Goal: Information Seeking & Learning: Learn about a topic

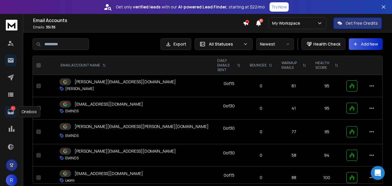
click at [10, 111] on icon at bounding box center [10, 111] width 7 height 7
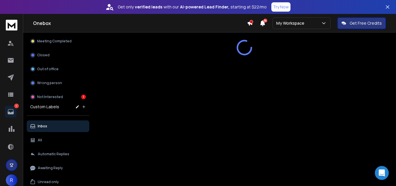
scroll to position [145, 0]
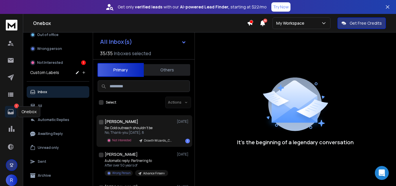
click at [124, 122] on h1 "[PERSON_NAME]" at bounding box center [122, 122] width 34 height 6
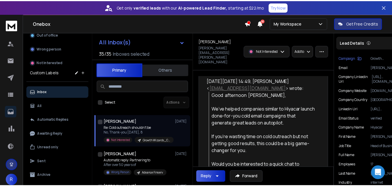
scroll to position [0, 0]
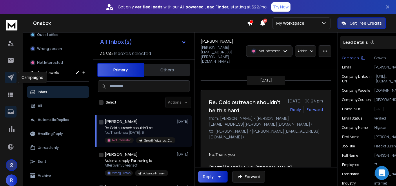
click at [13, 77] on icon at bounding box center [11, 77] width 6 height 6
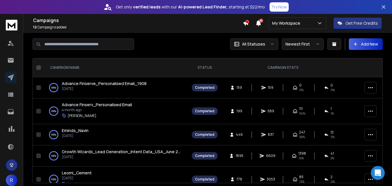
click at [106, 152] on span "Growth Wizards_Lead Generation_Intent Data_USA_June 2025" at bounding box center [123, 152] width 123 height 6
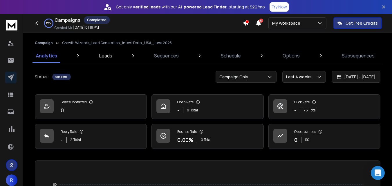
click at [105, 56] on p "Leads" at bounding box center [105, 55] width 13 height 7
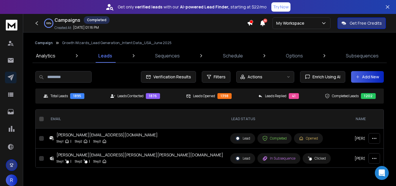
click at [38, 57] on p "Analytics" at bounding box center [45, 55] width 19 height 7
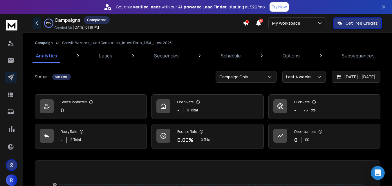
click at [35, 23] on icon at bounding box center [36, 23] width 5 height 5
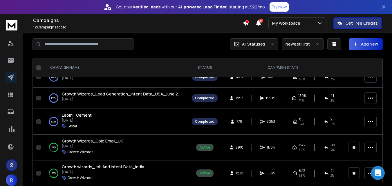
scroll to position [58, 0]
click at [109, 139] on span "Growth Wizards_Cold Email_UK" at bounding box center [92, 141] width 61 height 6
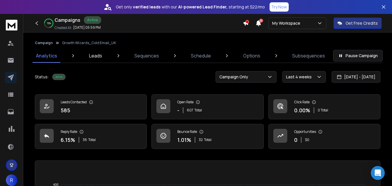
click at [95, 57] on p "Leads" at bounding box center [95, 55] width 13 height 7
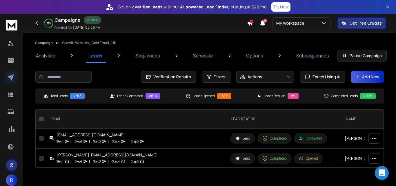
drag, startPoint x: 47, startPoint y: 55, endPoint x: 76, endPoint y: 72, distance: 33.1
click at [47, 55] on p "Analytics" at bounding box center [45, 55] width 19 height 7
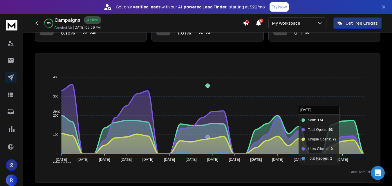
scroll to position [116, 0]
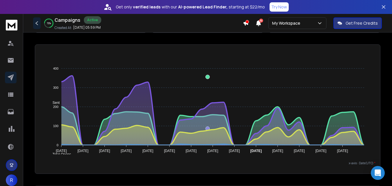
click at [35, 23] on icon at bounding box center [36, 23] width 5 height 5
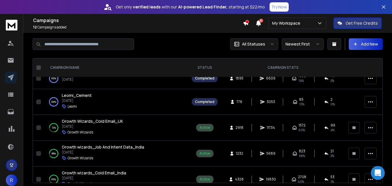
scroll to position [87, 0]
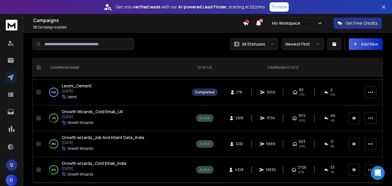
click at [98, 138] on span "Growth wizards_Job And Intent Data_India" at bounding box center [103, 138] width 82 height 6
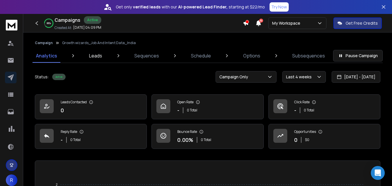
click at [91, 56] on p "Leads" at bounding box center [95, 55] width 13 height 7
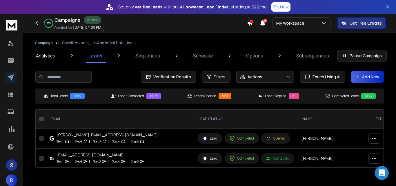
click at [48, 55] on p "Analytics" at bounding box center [45, 55] width 19 height 7
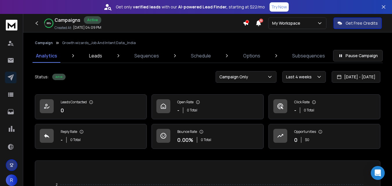
click at [98, 56] on p "Leads" at bounding box center [95, 55] width 13 height 7
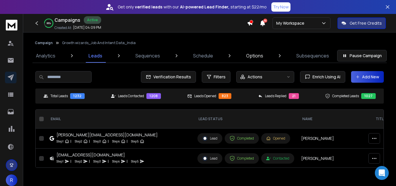
click at [254, 57] on p "Options" at bounding box center [254, 55] width 17 height 7
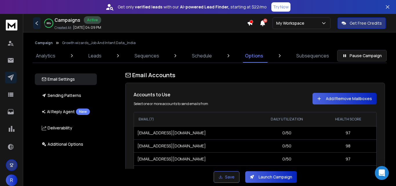
click at [37, 23] on icon at bounding box center [36, 23] width 5 height 5
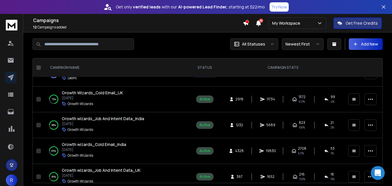
scroll to position [116, 0]
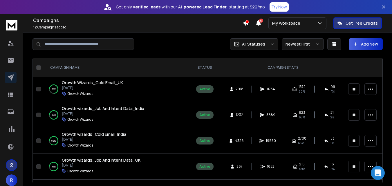
click at [103, 134] on span "Growth wizards_Cold Email_India" at bounding box center [94, 134] width 64 height 6
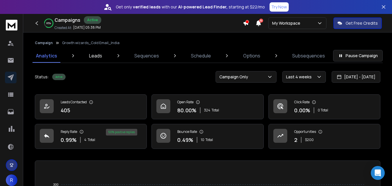
drag, startPoint x: 97, startPoint y: 55, endPoint x: 113, endPoint y: 69, distance: 21.5
click at [97, 55] on p "Leads" at bounding box center [95, 55] width 13 height 7
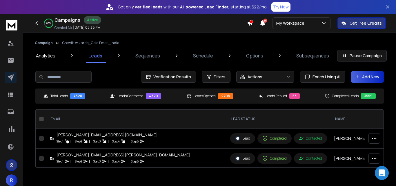
click at [44, 55] on p "Analytics" at bounding box center [45, 55] width 19 height 7
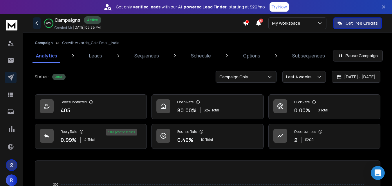
click at [36, 22] on icon at bounding box center [36, 23] width 5 height 5
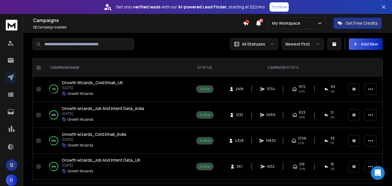
scroll to position [145, 0]
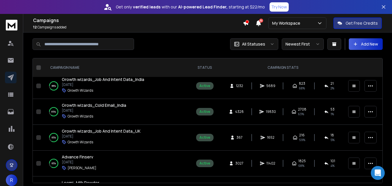
click at [82, 131] on span "Growth wizards_Job And Intent Data_UK" at bounding box center [101, 131] width 79 height 6
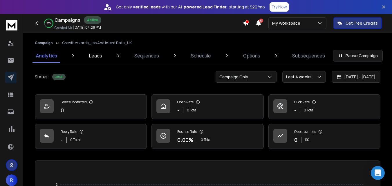
click at [100, 58] on p "Leads" at bounding box center [95, 55] width 13 height 7
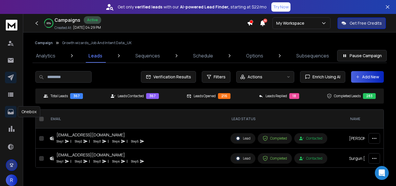
click at [8, 111] on icon at bounding box center [11, 111] width 6 height 5
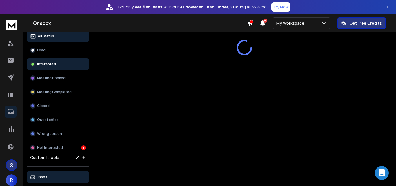
scroll to position [87, 0]
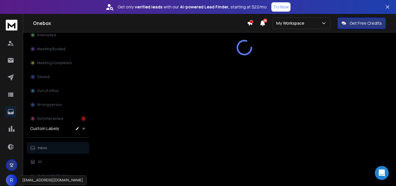
click at [10, 180] on span "R" at bounding box center [12, 180] width 12 height 12
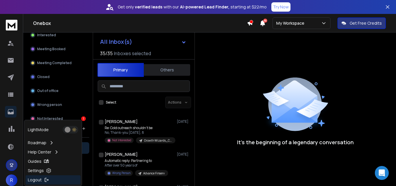
click at [36, 179] on p "Logout" at bounding box center [35, 180] width 14 height 6
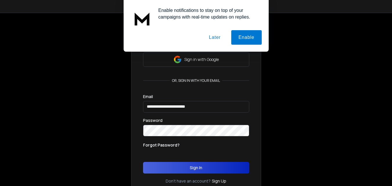
click at [206, 106] on input "**********" at bounding box center [196, 107] width 106 height 12
type input "**********"
click at [195, 169] on button "Sign In" at bounding box center [196, 168] width 106 height 12
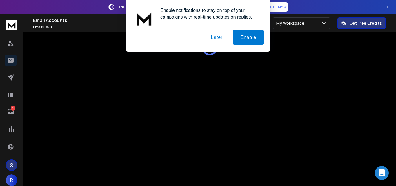
click at [218, 36] on button "Later" at bounding box center [217, 37] width 26 height 15
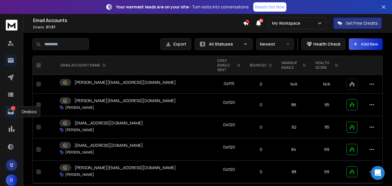
click at [9, 111] on icon at bounding box center [10, 111] width 7 height 7
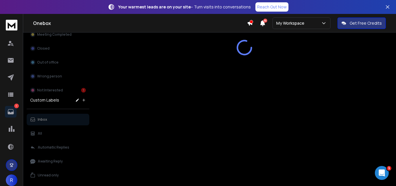
scroll to position [116, 0]
click at [44, 134] on div "Inbox All Automatic Replies Awaiting Reply Unread only Sent Archive" at bounding box center [58, 167] width 63 height 109
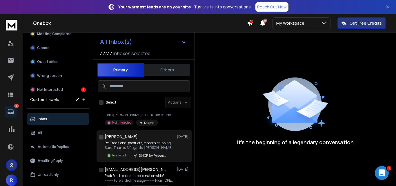
click at [123, 138] on h1 "Namita Tripathi" at bounding box center [121, 137] width 33 height 6
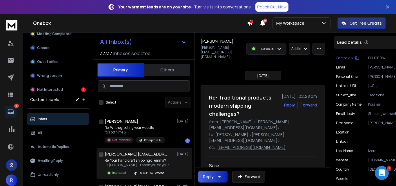
scroll to position [0, 0]
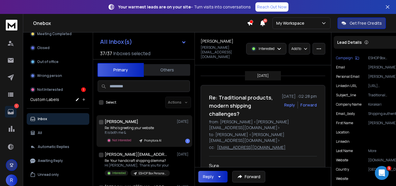
click at [115, 122] on h1 "Vijay Patel" at bounding box center [122, 122] width 34 height 6
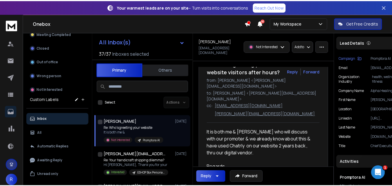
scroll to position [58, 0]
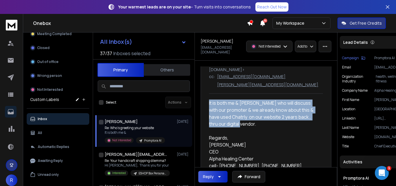
drag, startPoint x: 305, startPoint y: 108, endPoint x: 206, endPoint y: 93, distance: 100.0
copy div "It is both me & Pooja who will discuss with our promoter & we already know abou…"
click at [8, 79] on icon at bounding box center [10, 77] width 7 height 7
